Goal: Information Seeking & Learning: Check status

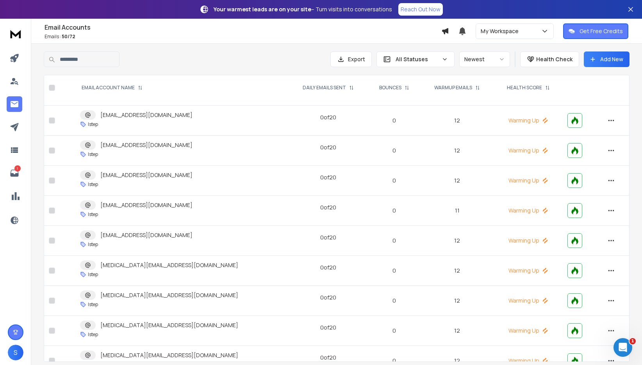
scroll to position [132, 0]
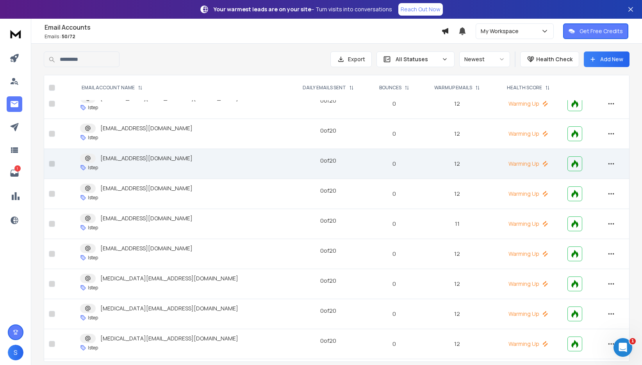
click at [132, 158] on p "[EMAIL_ADDRESS][DOMAIN_NAME]" at bounding box center [146, 159] width 92 height 8
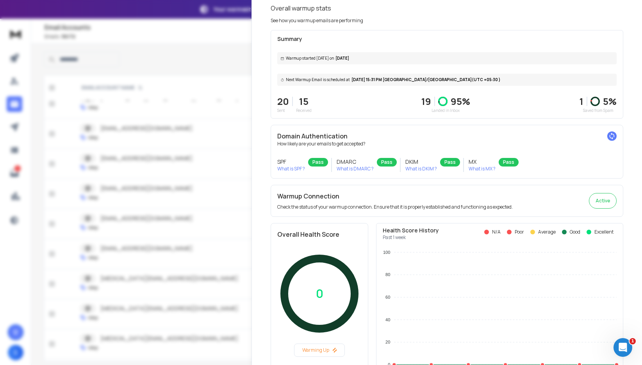
scroll to position [0, 0]
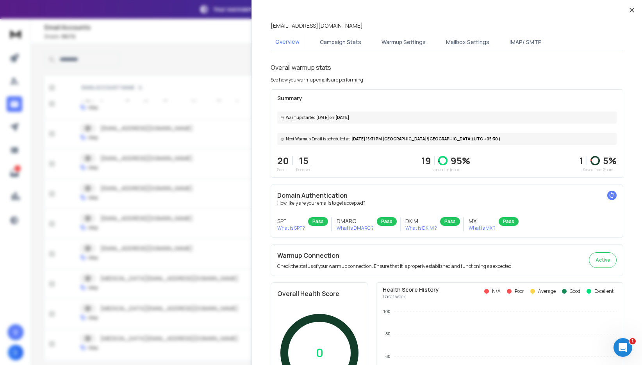
click at [630, 11] on icon "button" at bounding box center [632, 10] width 4 height 4
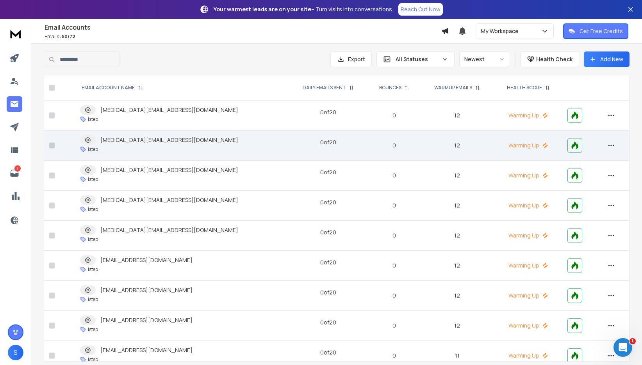
click at [145, 146] on td "[MEDICAL_DATA][EMAIL_ADDRESS][DOMAIN_NAME] Istep" at bounding box center [181, 146] width 213 height 30
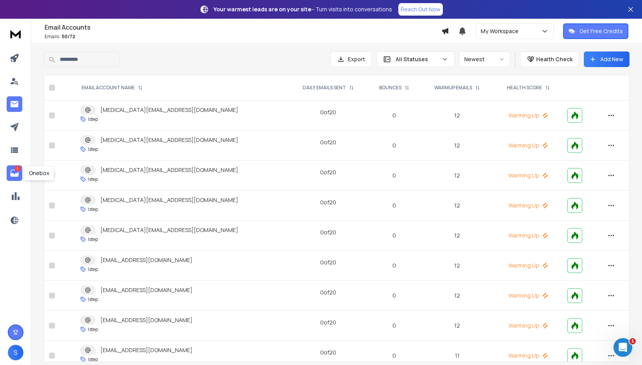
click at [13, 171] on icon at bounding box center [14, 173] width 9 height 9
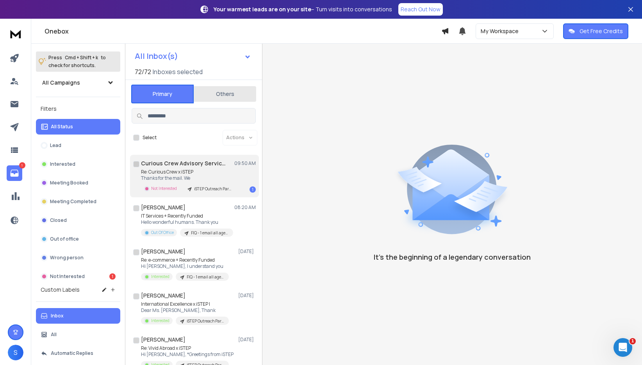
click at [178, 165] on h1 "Curious Crew Advisory Services LLP" at bounding box center [184, 164] width 86 height 8
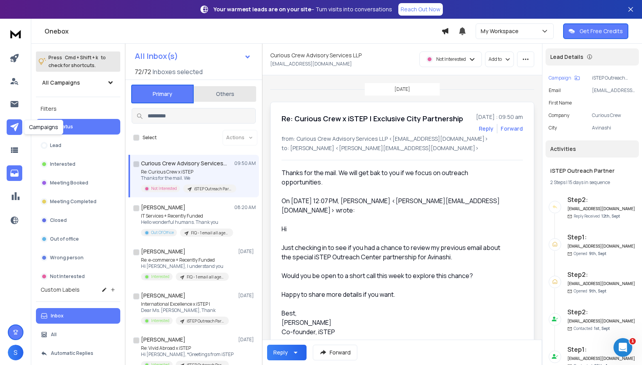
click at [14, 126] on icon at bounding box center [14, 127] width 9 height 9
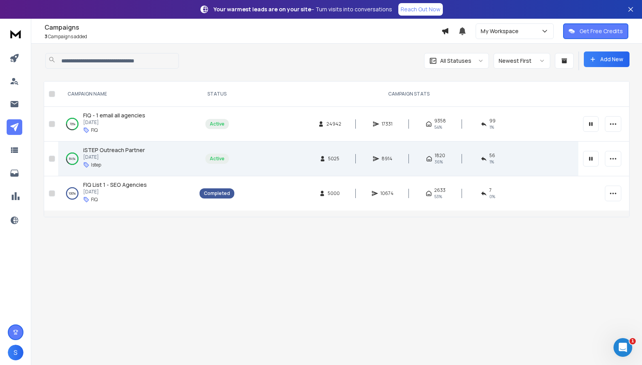
click at [258, 157] on div "5025 8914 1820 36 % 56 1 %" at bounding box center [409, 159] width 330 height 12
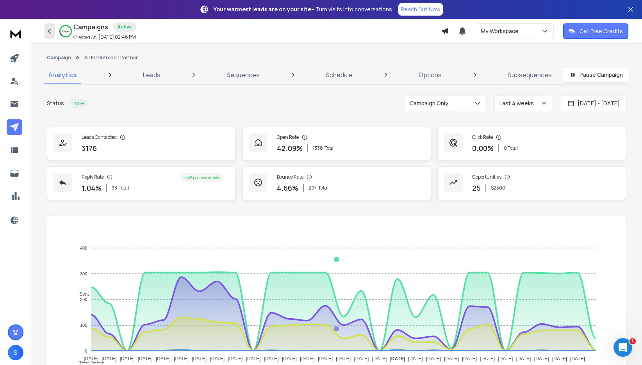
click at [50, 32] on icon at bounding box center [49, 31] width 7 height 7
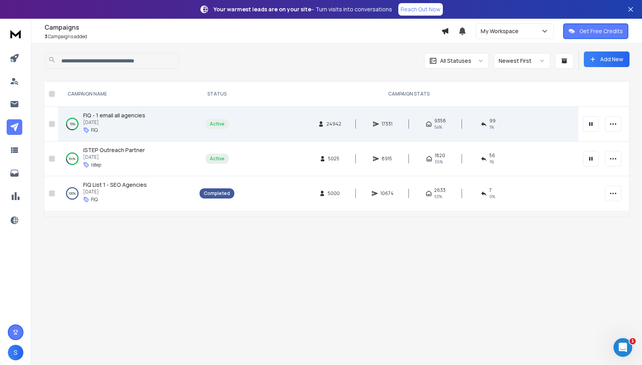
click at [114, 116] on span "FIQ - 1 email all agencies" at bounding box center [114, 115] width 62 height 7
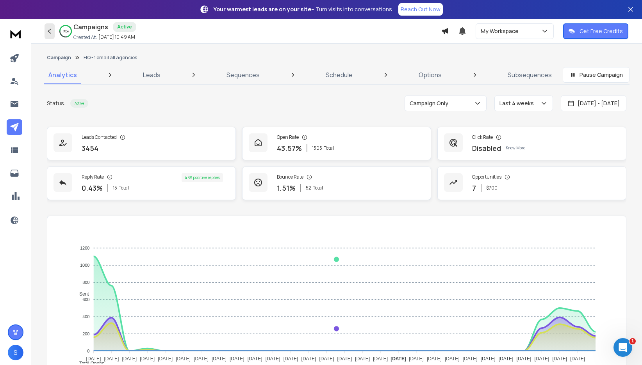
click at [49, 30] on icon at bounding box center [49, 30] width 3 height 5
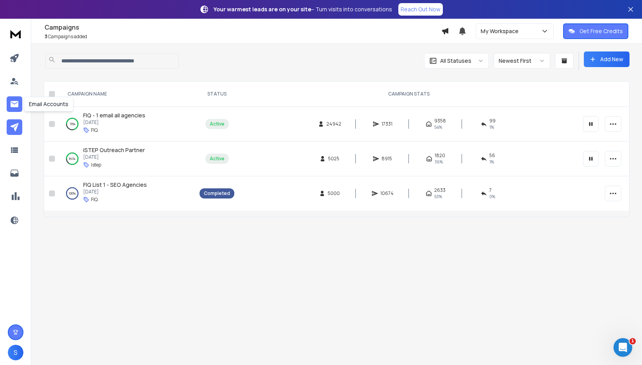
click at [17, 103] on icon at bounding box center [15, 104] width 8 height 6
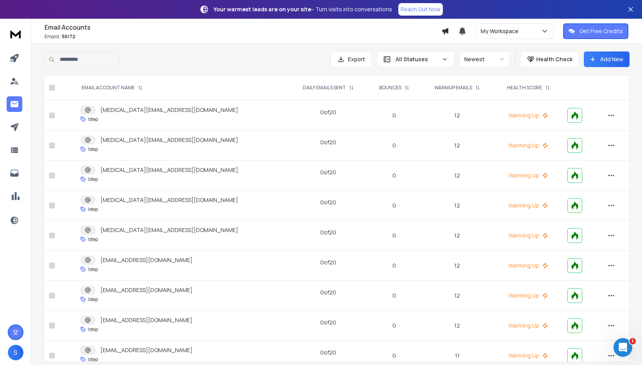
click at [411, 58] on p "All Statuses" at bounding box center [416, 59] width 43 height 8
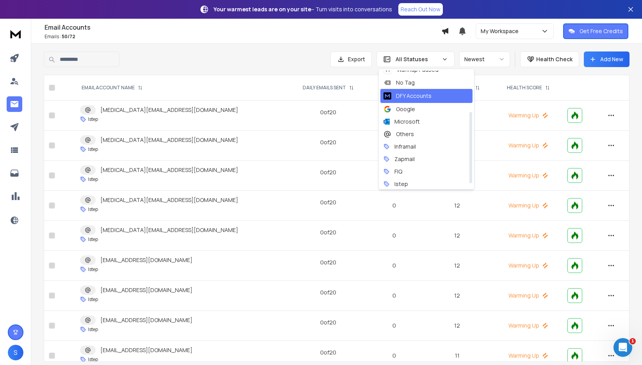
scroll to position [73, 0]
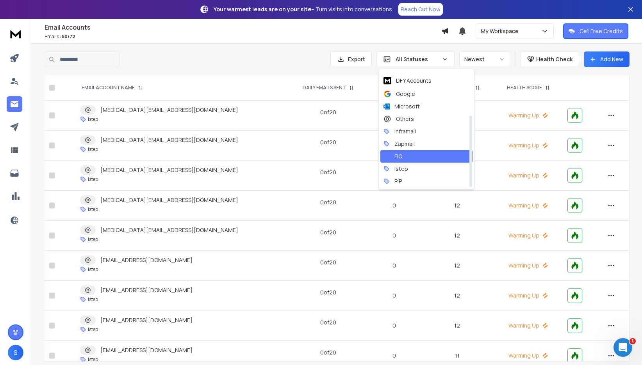
click at [405, 155] on div "FIQ" at bounding box center [426, 156] width 92 height 12
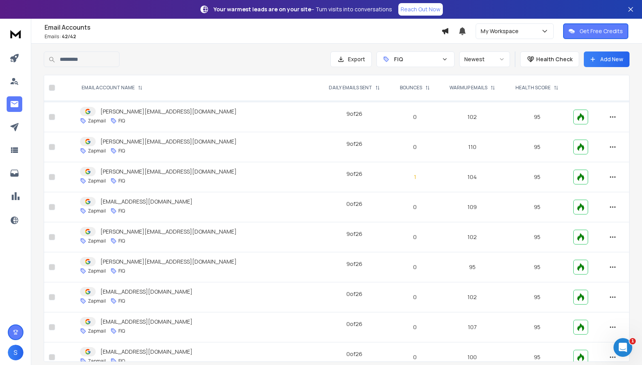
scroll to position [0, 0]
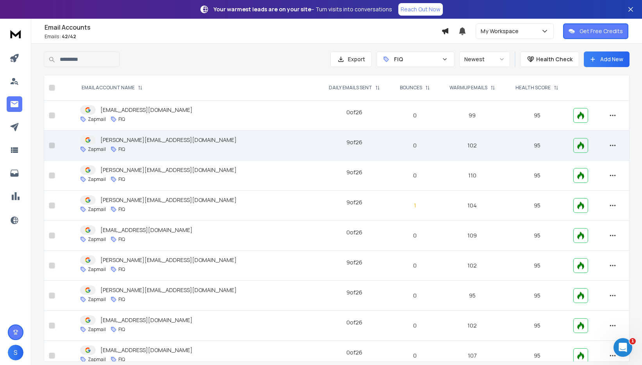
click at [237, 148] on div "Zapmail FIQ" at bounding box center [196, 149] width 233 height 6
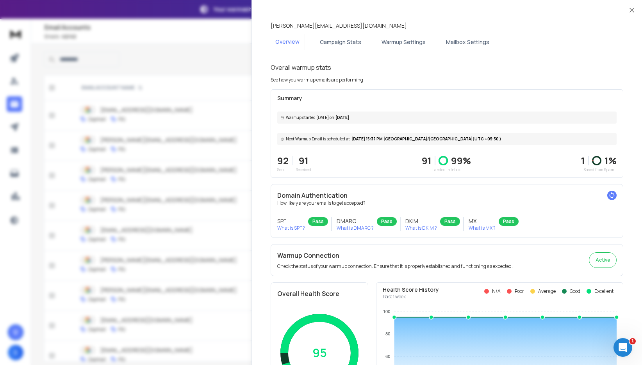
click at [248, 127] on div at bounding box center [321, 182] width 642 height 365
